Goal: Task Accomplishment & Management: Manage account settings

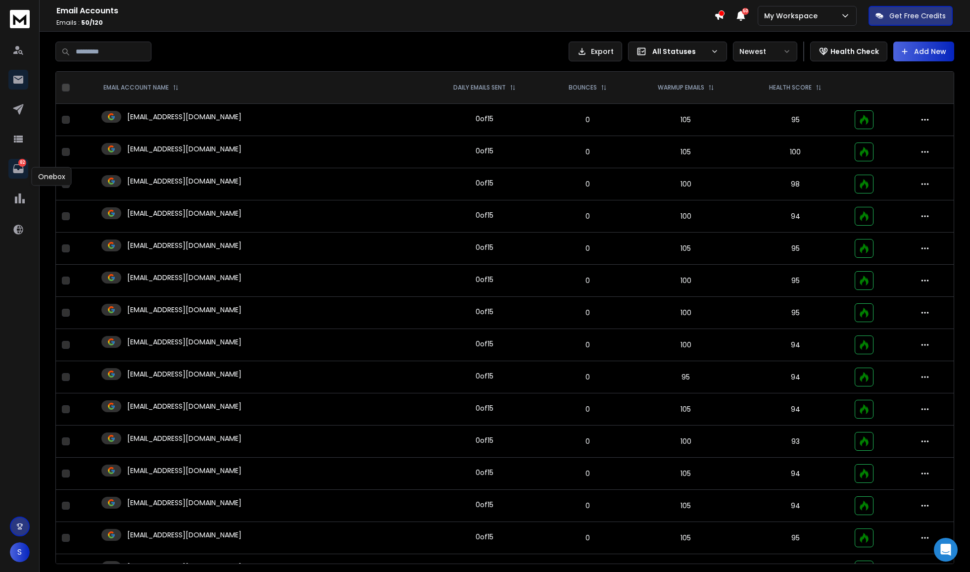
click at [21, 167] on p "82" at bounding box center [22, 163] width 8 height 8
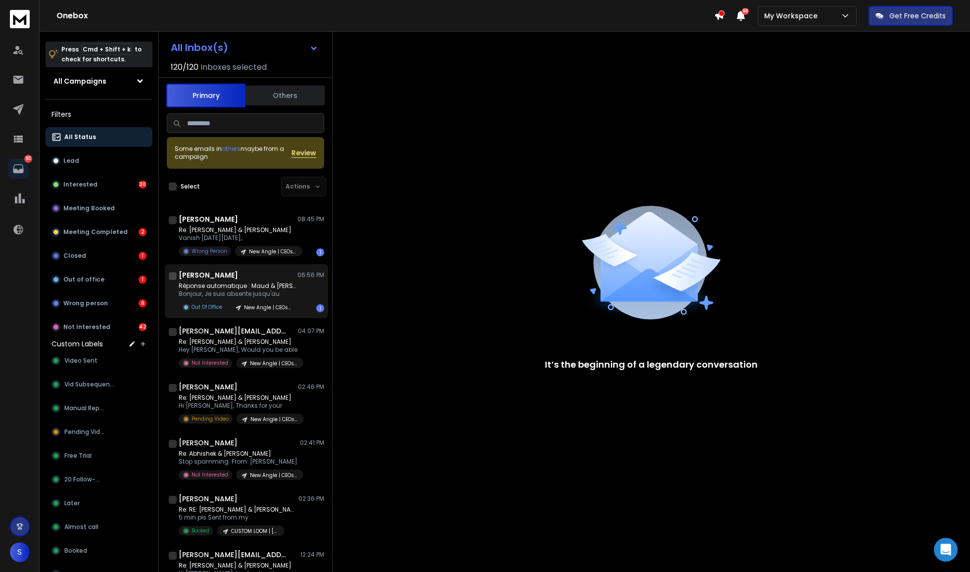
click at [291, 297] on div "Maud FRACHON 06:56 PM Réponse automatique : Maud & Sam ﻿Bonjour, Je suis absent…" at bounding box center [251, 291] width 145 height 42
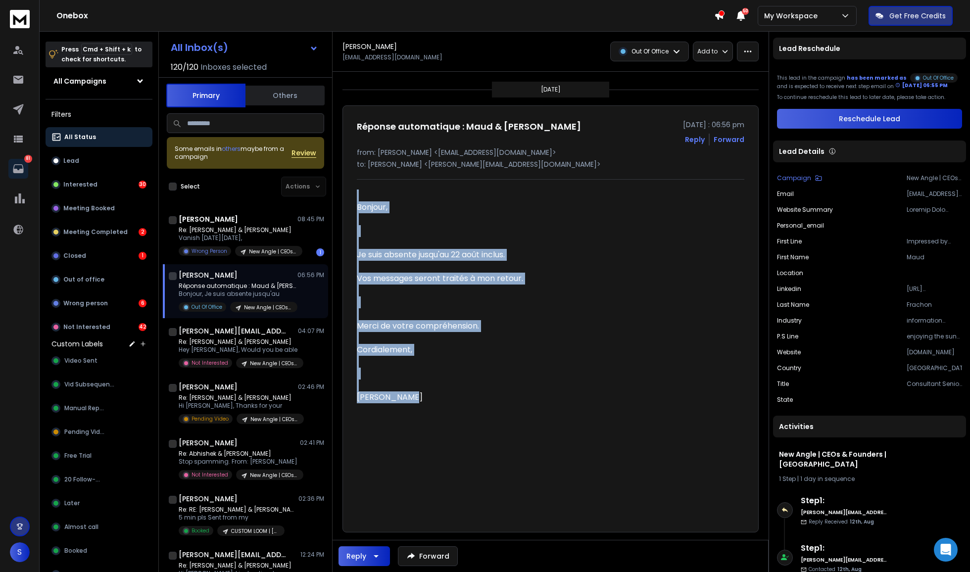
drag, startPoint x: 430, startPoint y: 399, endPoint x: 374, endPoint y: 188, distance: 217.4
click at [374, 188] on div "Réponse automatique : Maud & Sam 12 August 2025 : 06:56 pm Reply Forward from: …" at bounding box center [550, 319] width 387 height 398
click at [799, 129] on button "Reschedule Lead" at bounding box center [869, 119] width 185 height 20
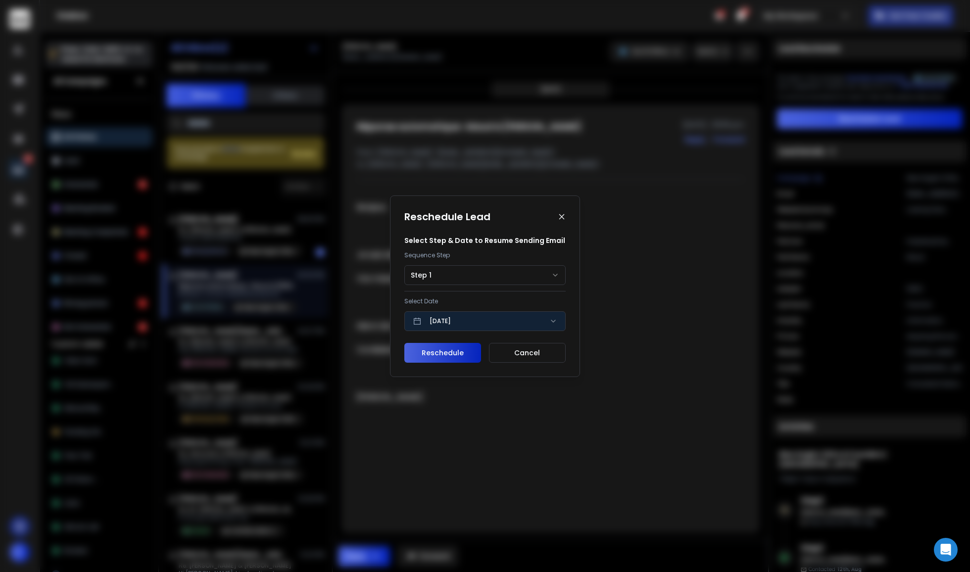
click at [451, 319] on p "Tue Aug 12 2025" at bounding box center [439, 321] width 21 height 8
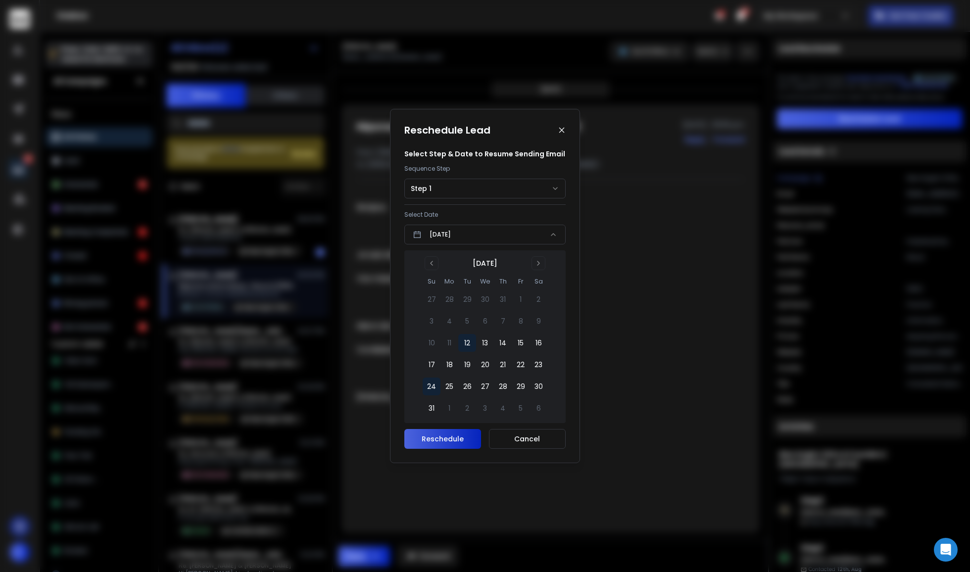
click at [430, 385] on button "24" at bounding box center [431, 386] width 18 height 18
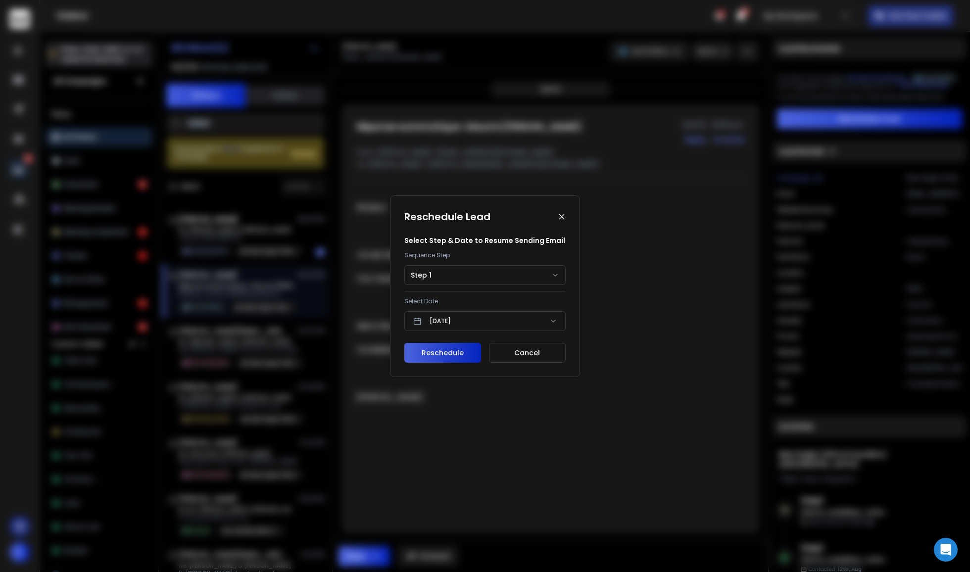
click at [444, 343] on button "Reschedule" at bounding box center [442, 353] width 77 height 20
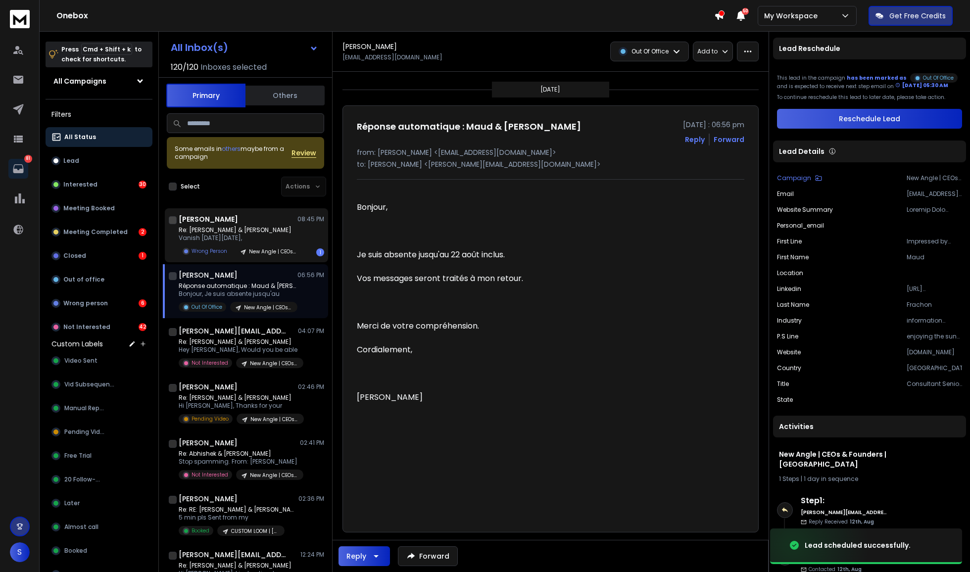
click at [231, 251] on div "Wrong Person" at bounding box center [205, 250] width 52 height 9
